Goal: Ask a question

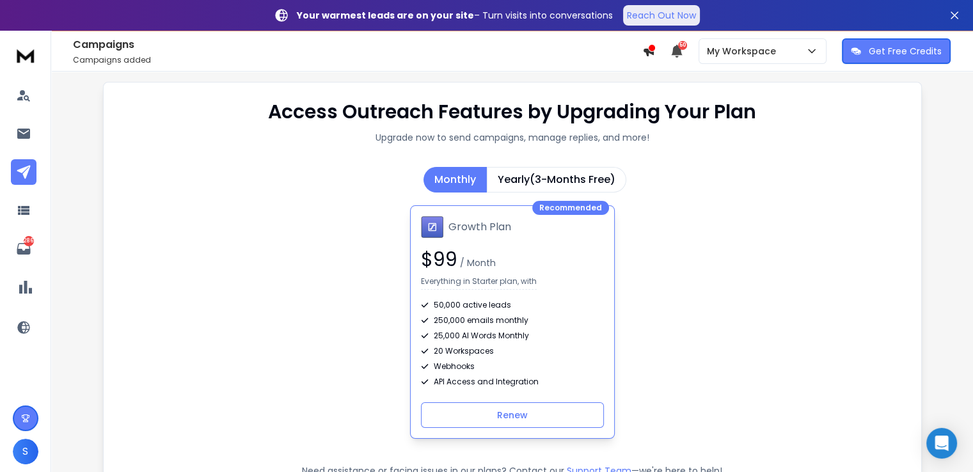
click at [640, 16] on p "Reach Out Now" at bounding box center [661, 15] width 69 height 13
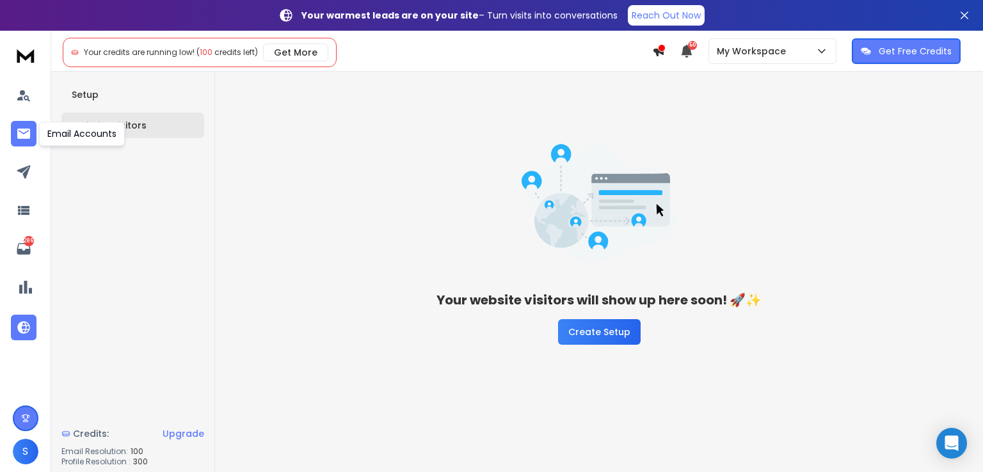
click at [12, 127] on link at bounding box center [24, 134] width 26 height 26
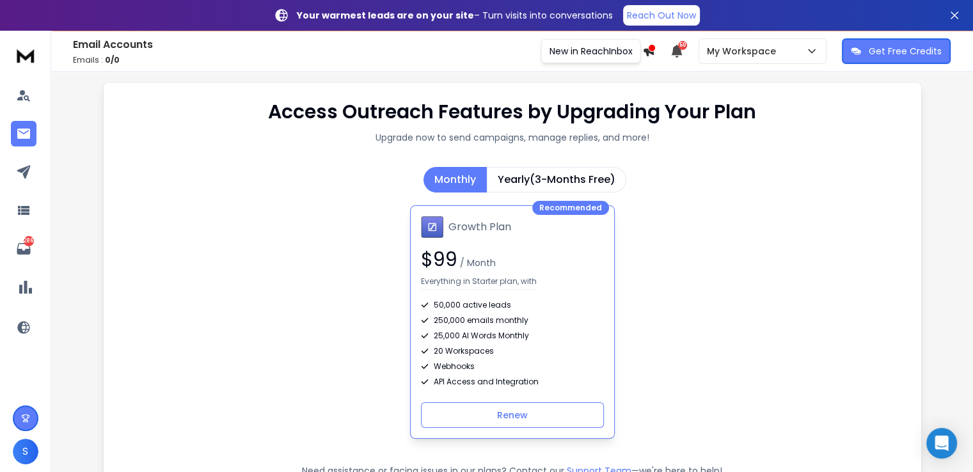
click at [650, 50] on icon at bounding box center [649, 51] width 10 height 10
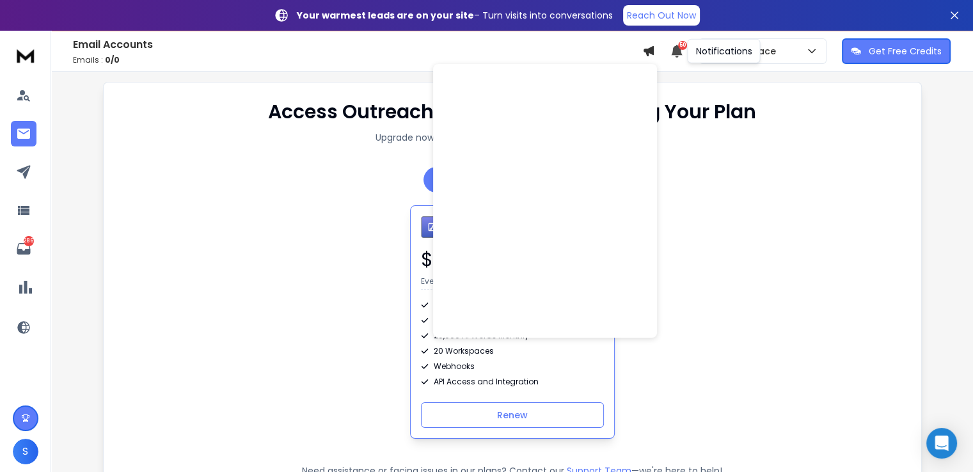
click at [678, 52] on icon at bounding box center [677, 50] width 12 height 13
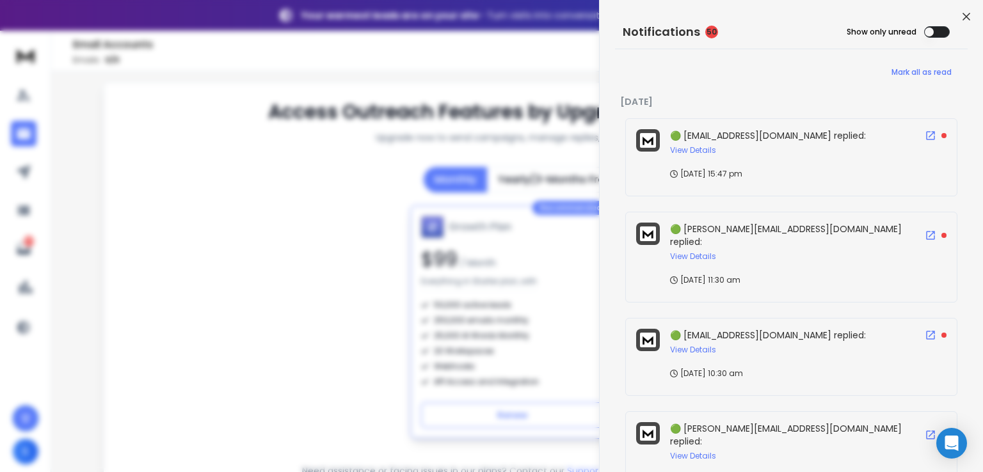
click at [960, 13] on icon "button" at bounding box center [966, 16] width 13 height 13
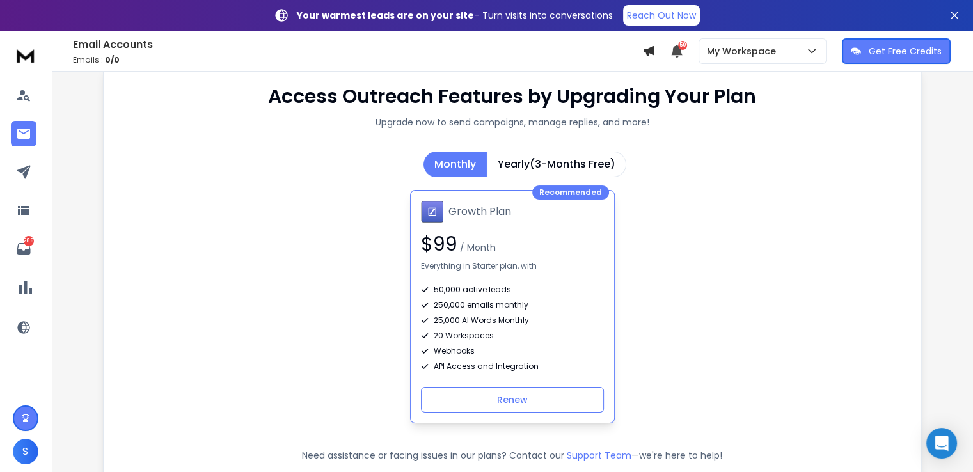
scroll to position [33, 0]
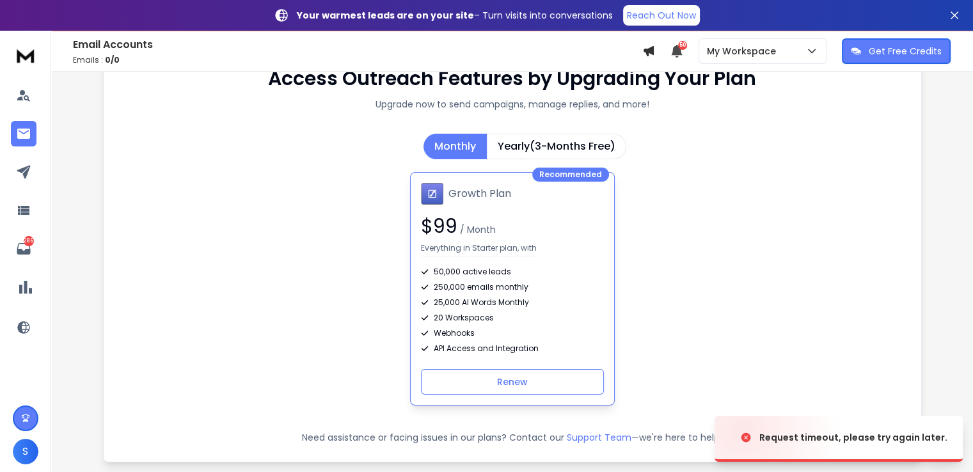
click at [587, 434] on button "Support Team" at bounding box center [599, 437] width 65 height 13
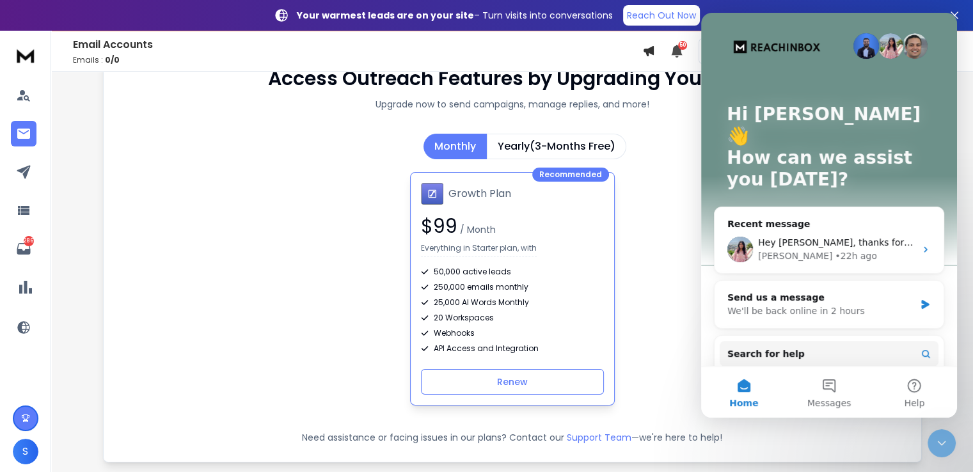
scroll to position [0, 0]
click at [921, 244] on icon "Intercom messenger" at bounding box center [926, 249] width 10 height 10
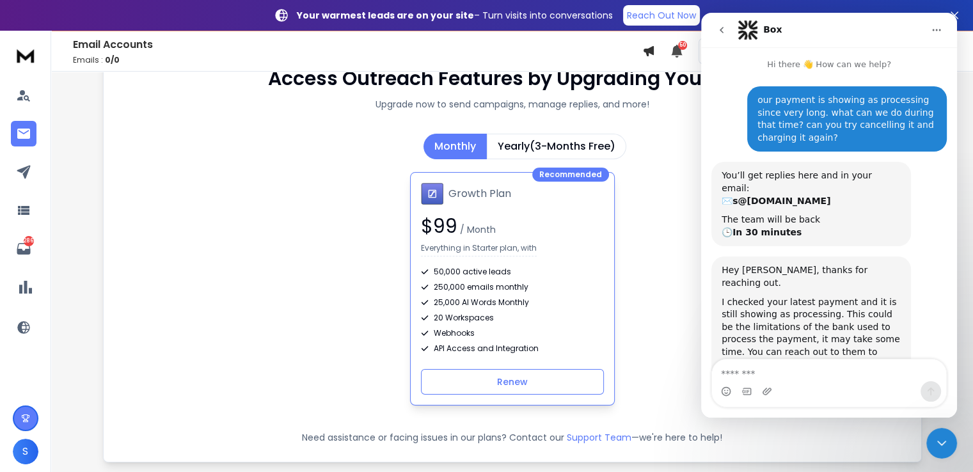
scroll to position [20, 0]
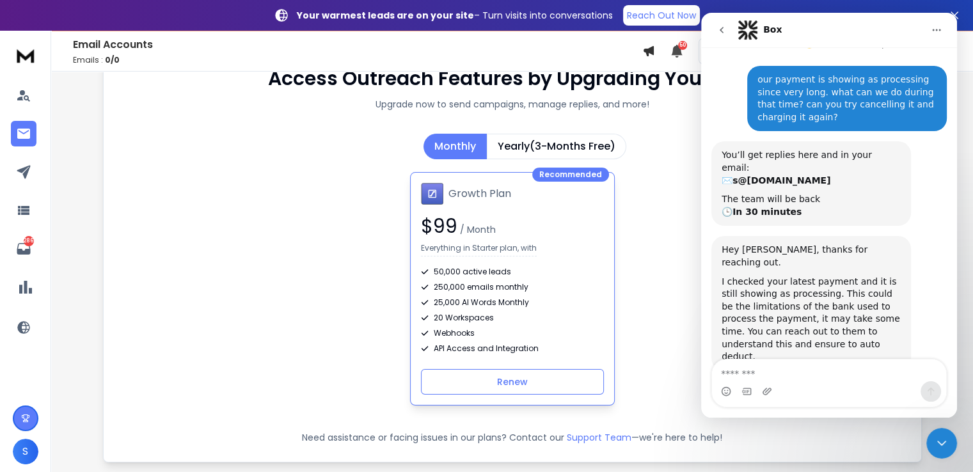
drag, startPoint x: 954, startPoint y: 223, endPoint x: 1659, endPoint y: 328, distance: 712.7
drag, startPoint x: 725, startPoint y: 237, endPoint x: 837, endPoint y: 332, distance: 147.5
click at [837, 332] on div "Hey [PERSON_NAME], thanks for reaching out. I checked your latest payment and i…" at bounding box center [811, 303] width 200 height 134
click at [722, 29] on icon "go back" at bounding box center [722, 30] width 10 height 10
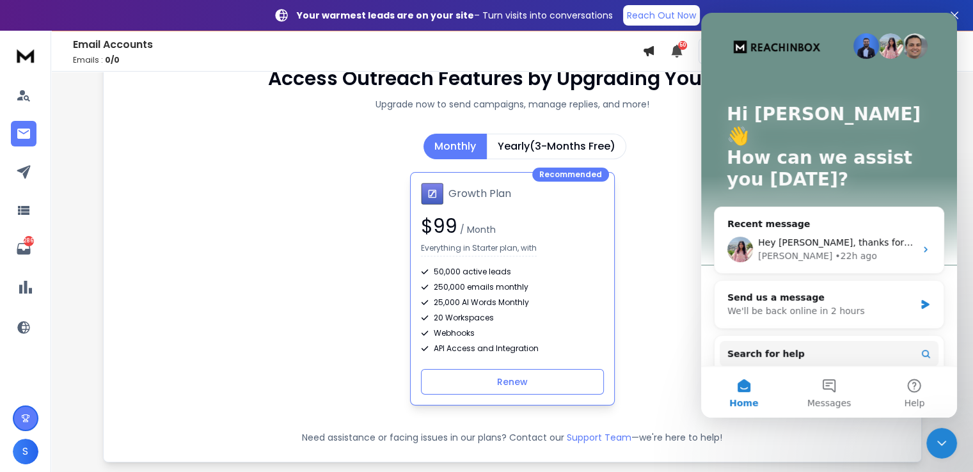
scroll to position [0, 0]
click at [937, 442] on icon "Close Intercom Messenger" at bounding box center [941, 443] width 9 height 5
